Goal: Task Accomplishment & Management: Use online tool/utility

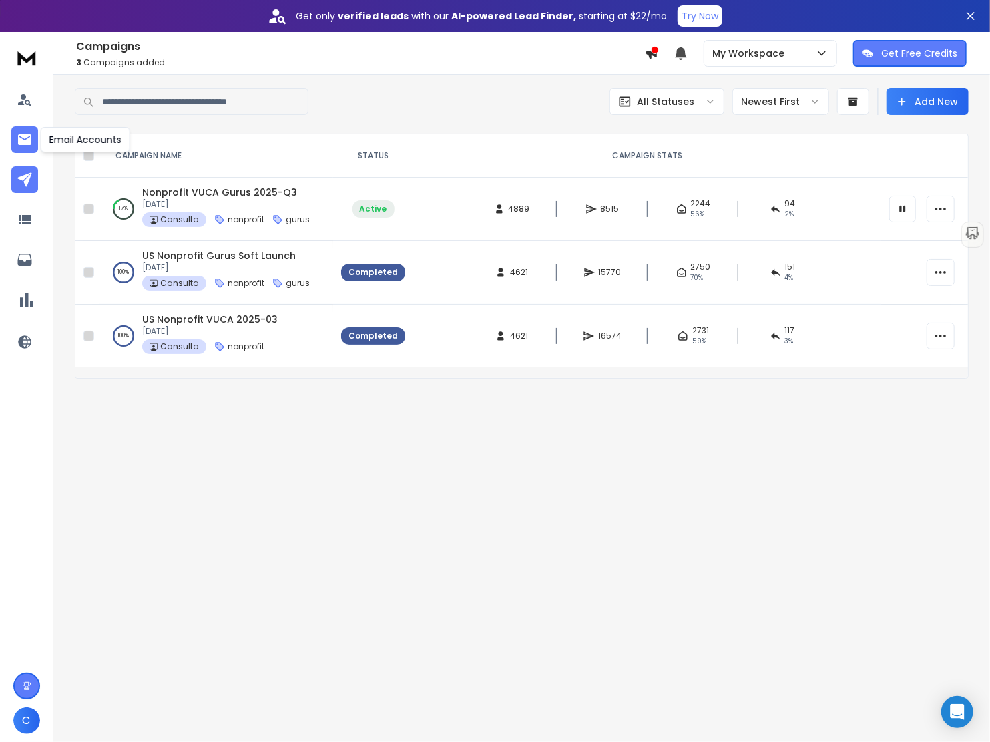
click at [27, 134] on icon at bounding box center [24, 139] width 13 height 11
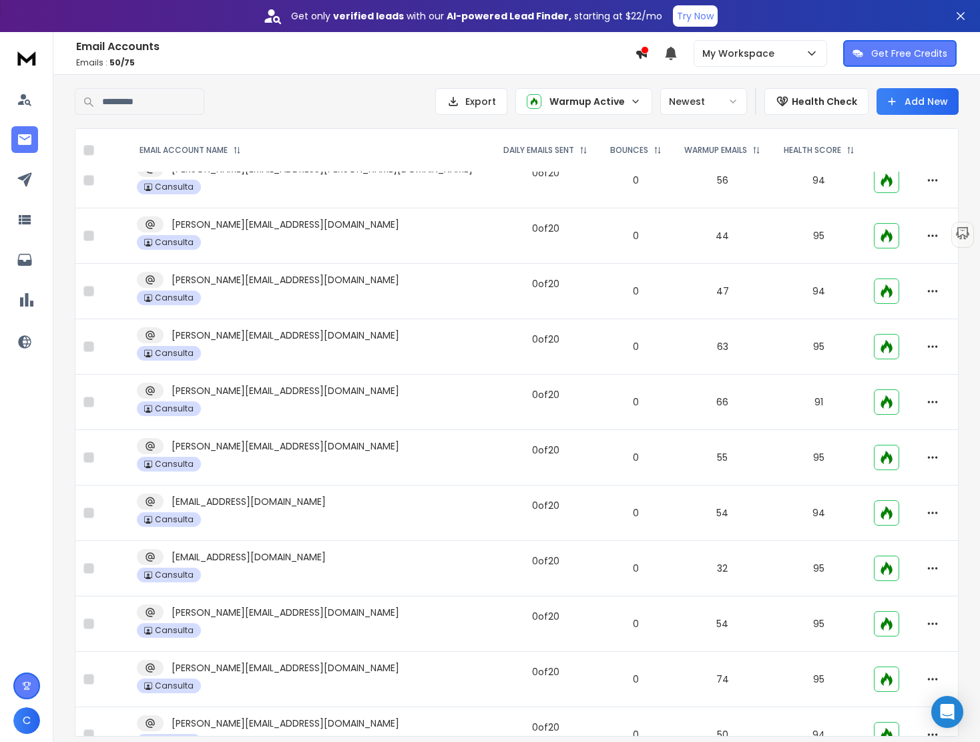
scroll to position [2205, 0]
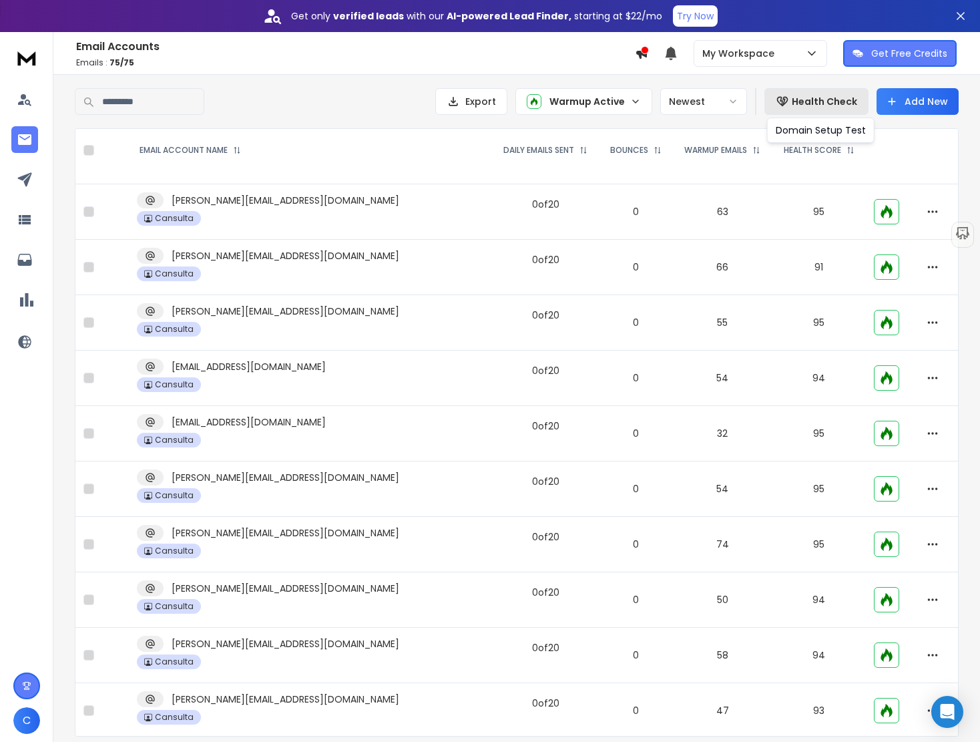
click at [815, 100] on p "Health Check" at bounding box center [824, 101] width 65 height 13
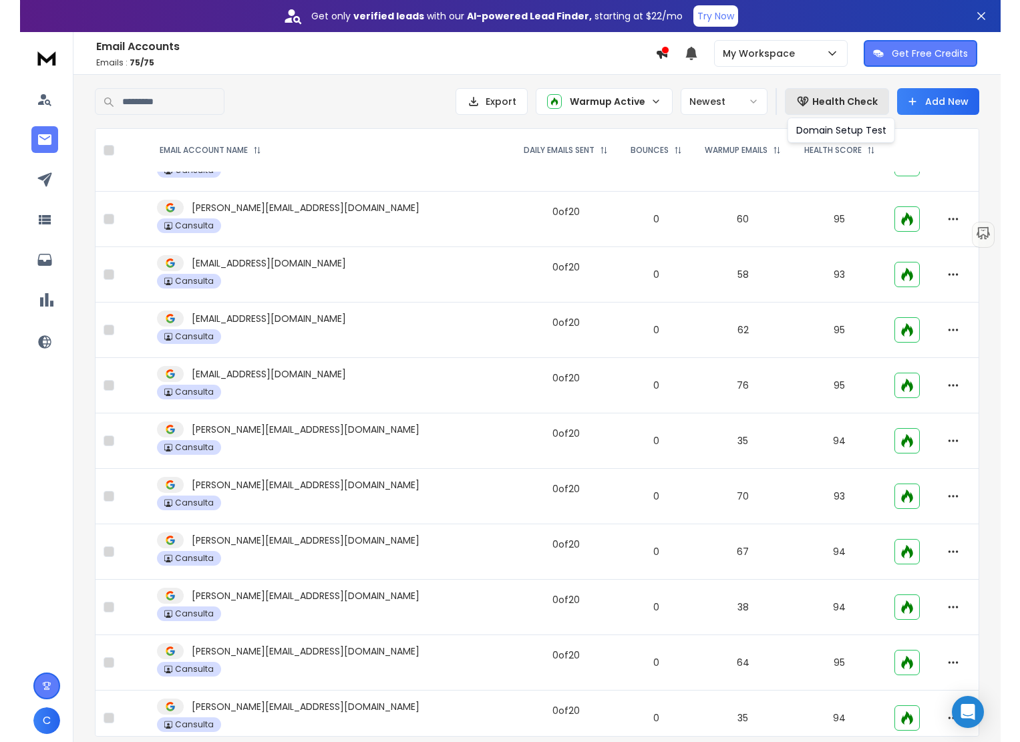
scroll to position [0, 0]
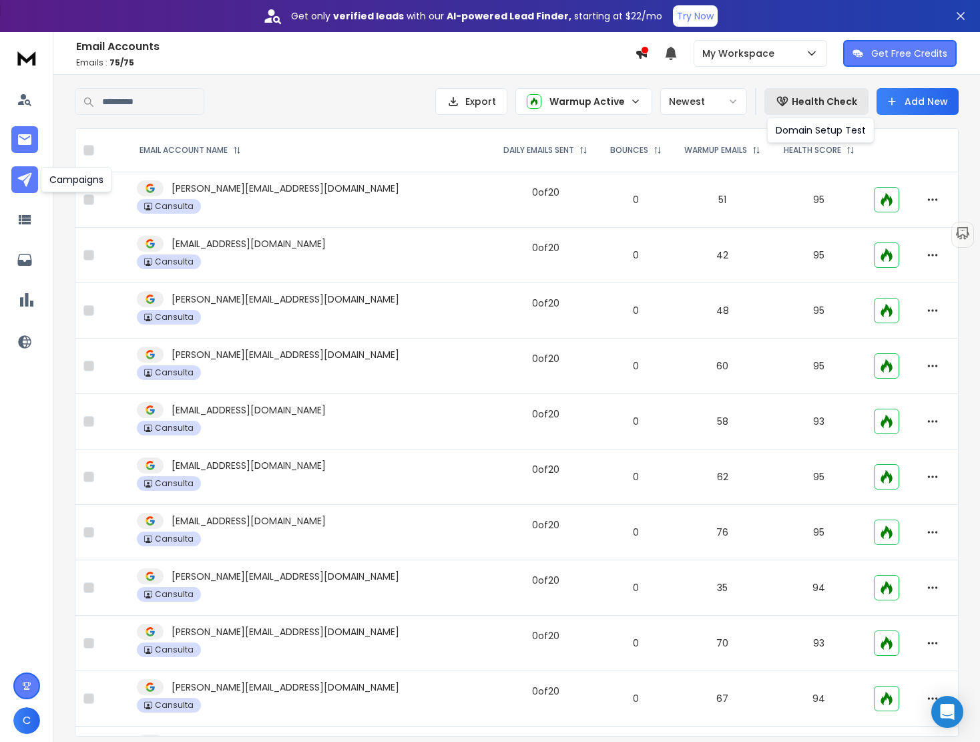
click at [21, 188] on link at bounding box center [24, 179] width 27 height 27
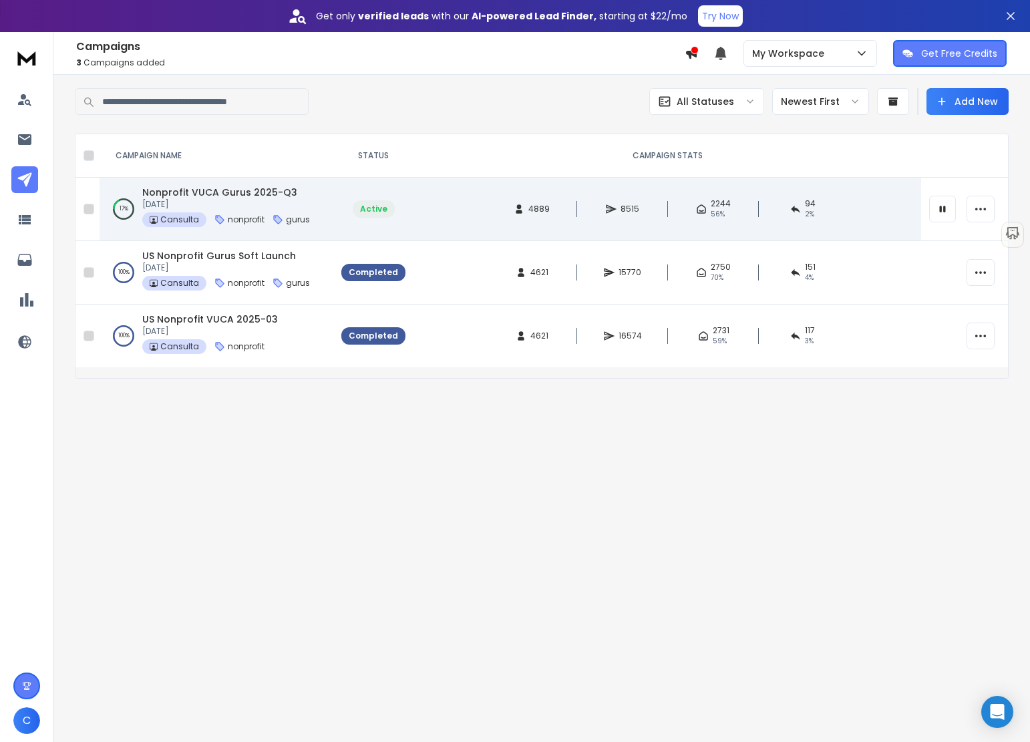
click at [424, 209] on div "4889 8515 2244 56 % 94 2 %" at bounding box center [667, 208] width 492 height 21
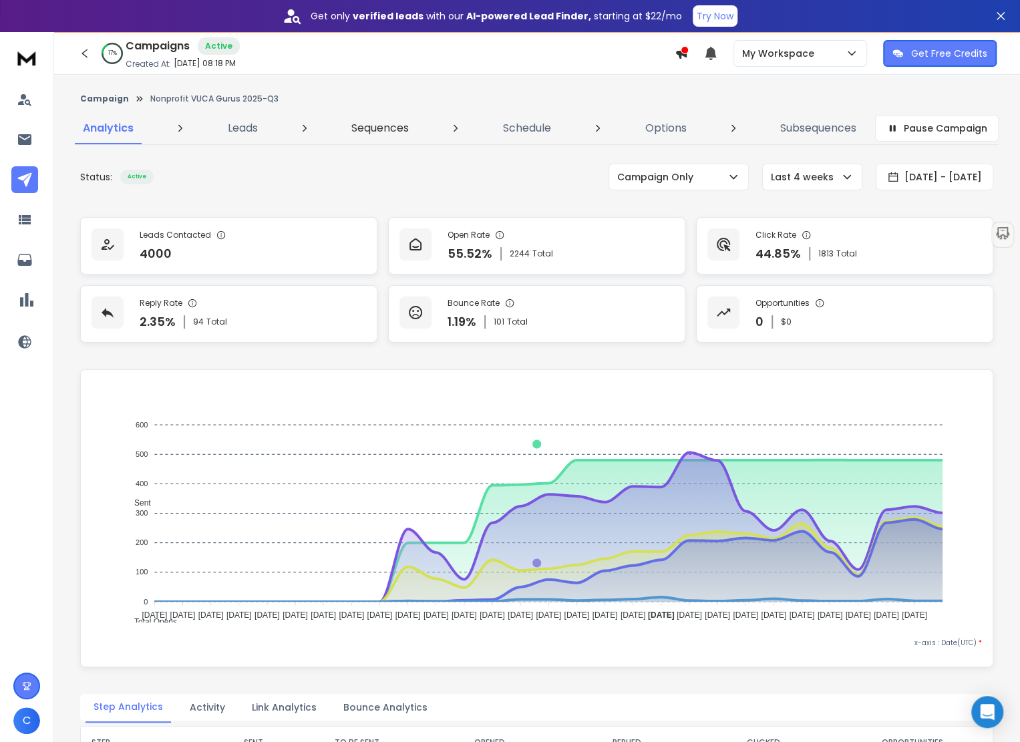
click at [378, 125] on p "Sequences" at bounding box center [379, 128] width 57 height 16
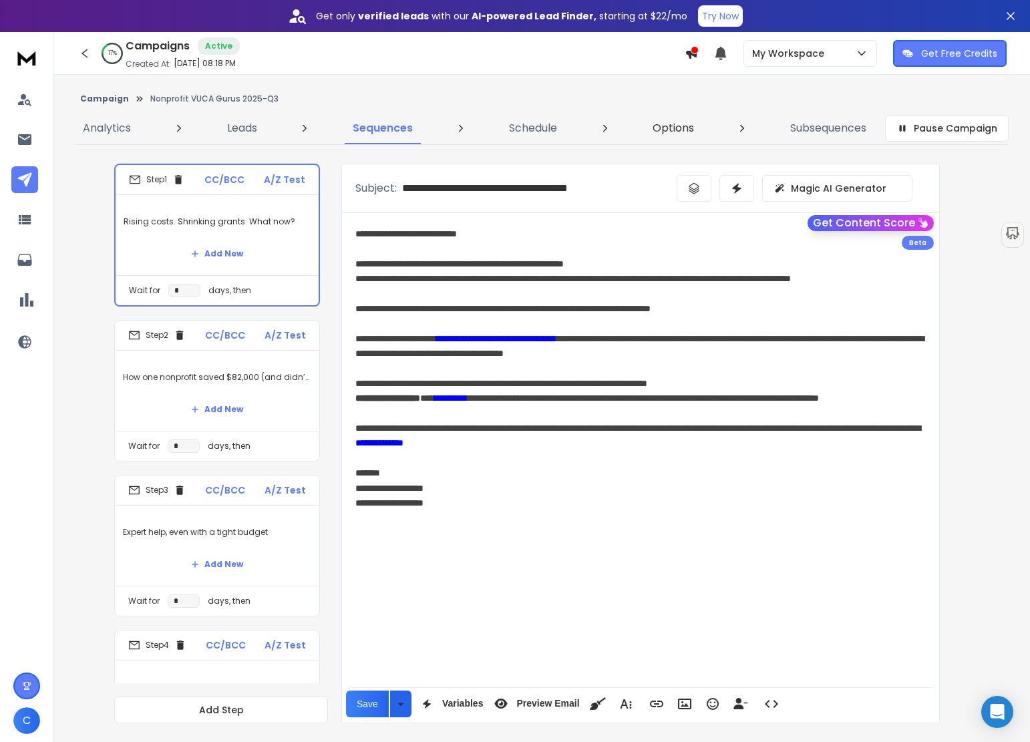
click at [668, 132] on p "Options" at bounding box center [672, 128] width 41 height 16
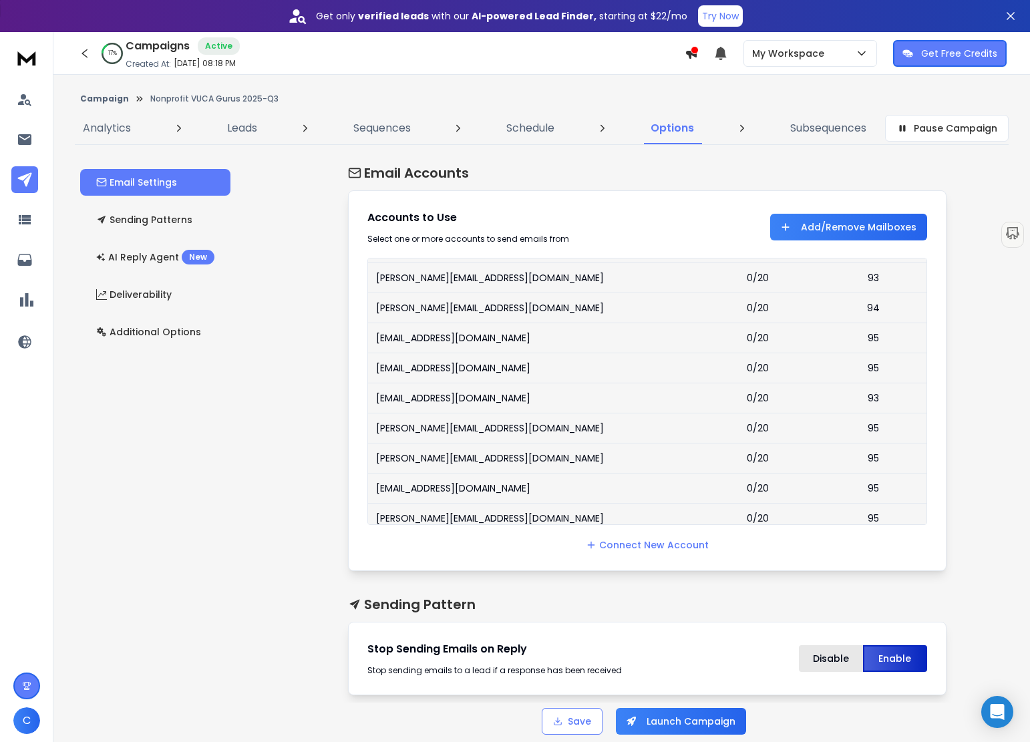
scroll to position [481, 0]
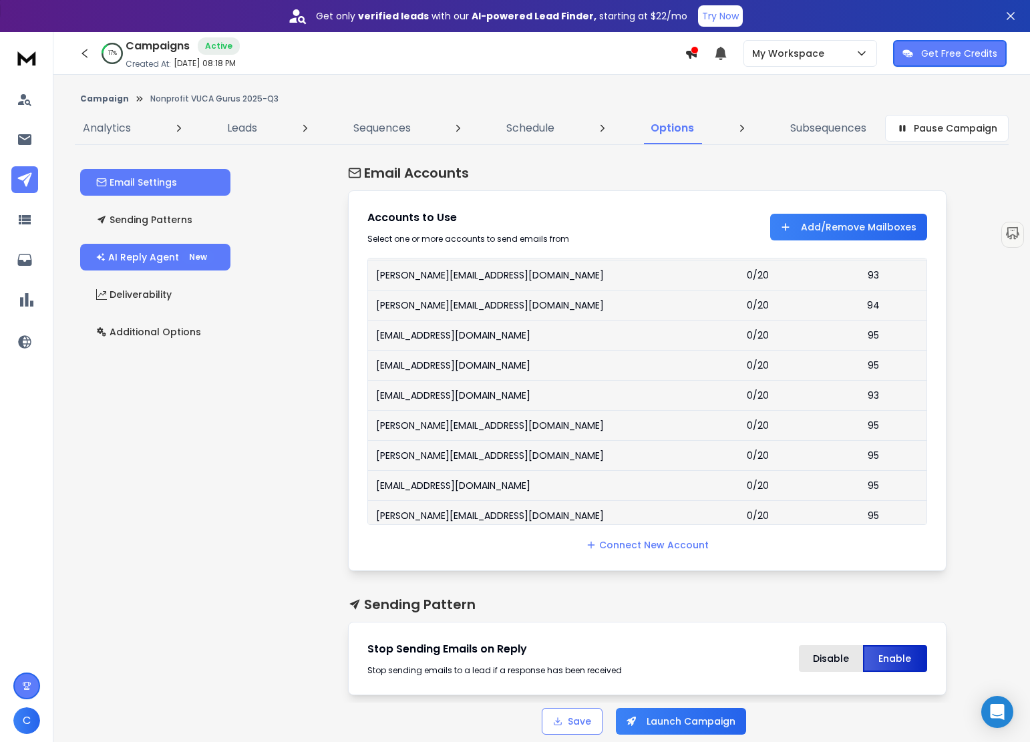
click at [100, 251] on p "AI Reply Agent New" at bounding box center [155, 257] width 118 height 15
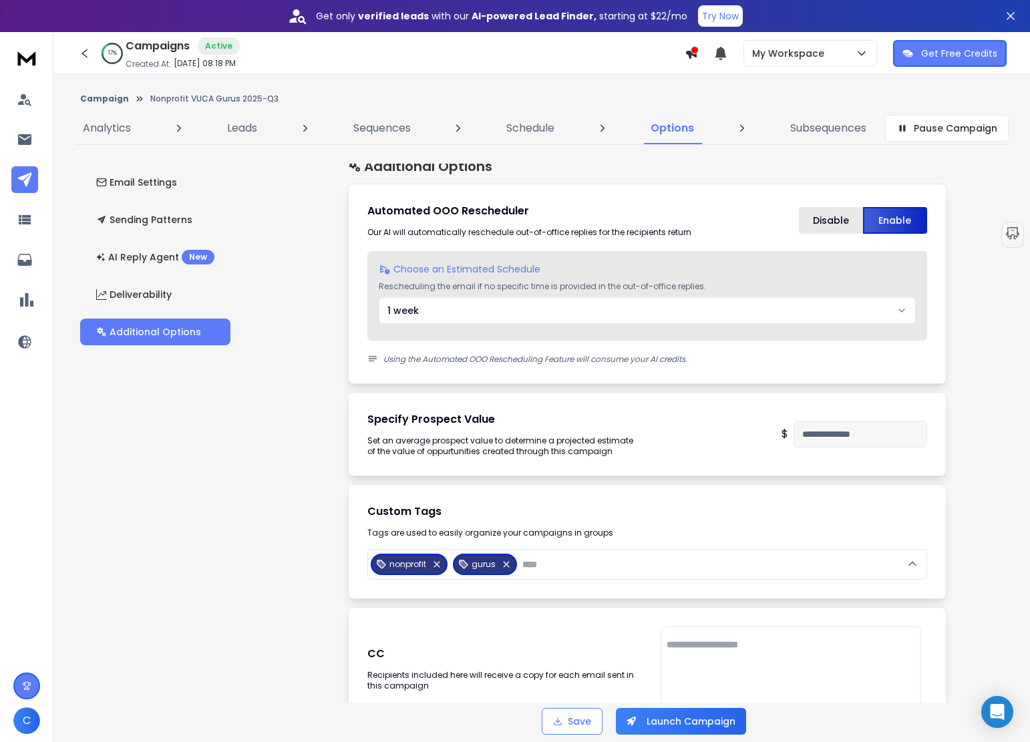
scroll to position [2590, 0]
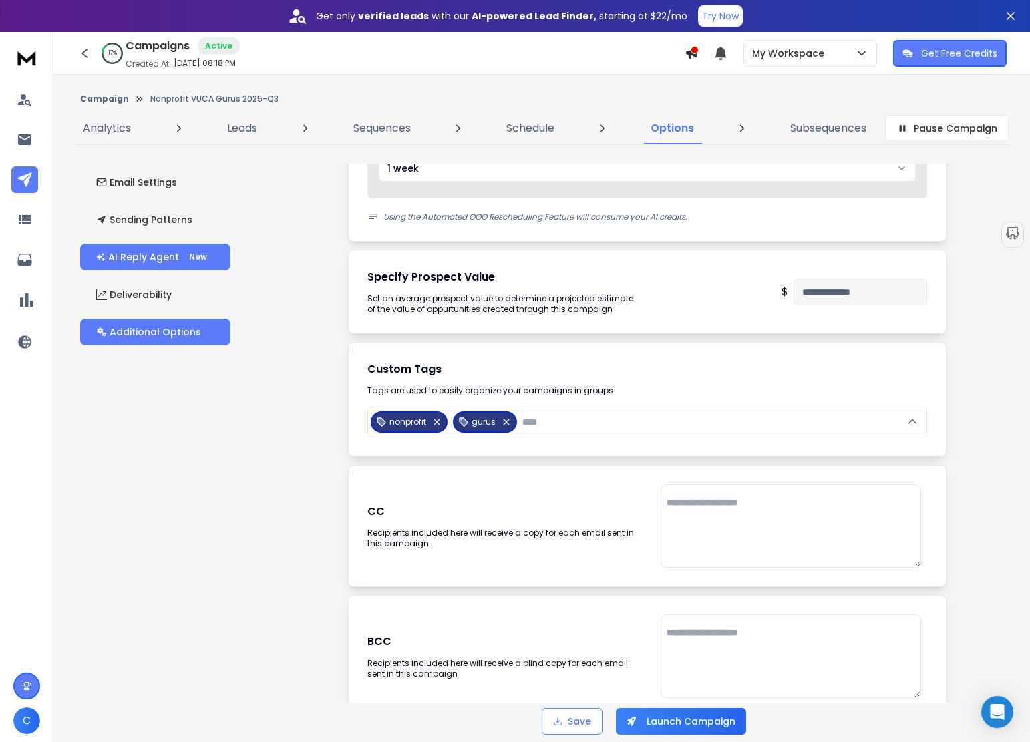
click at [128, 245] on button "AI Reply Agent New" at bounding box center [155, 257] width 150 height 27
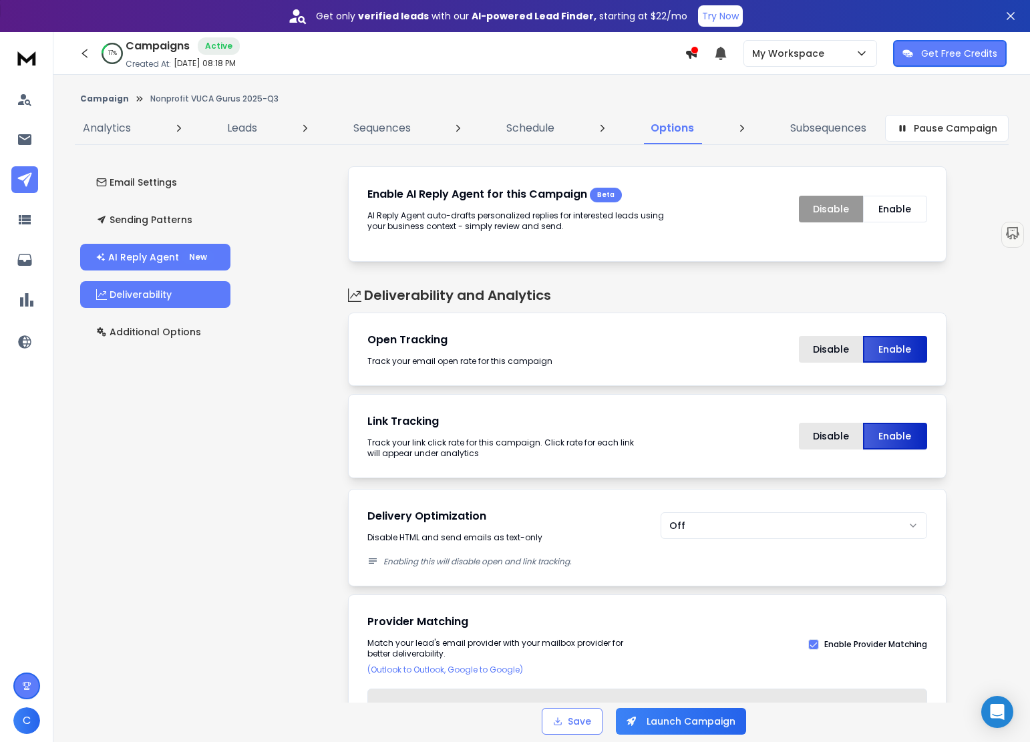
scroll to position [1360, 0]
